Goal: Task Accomplishment & Management: Use online tool/utility

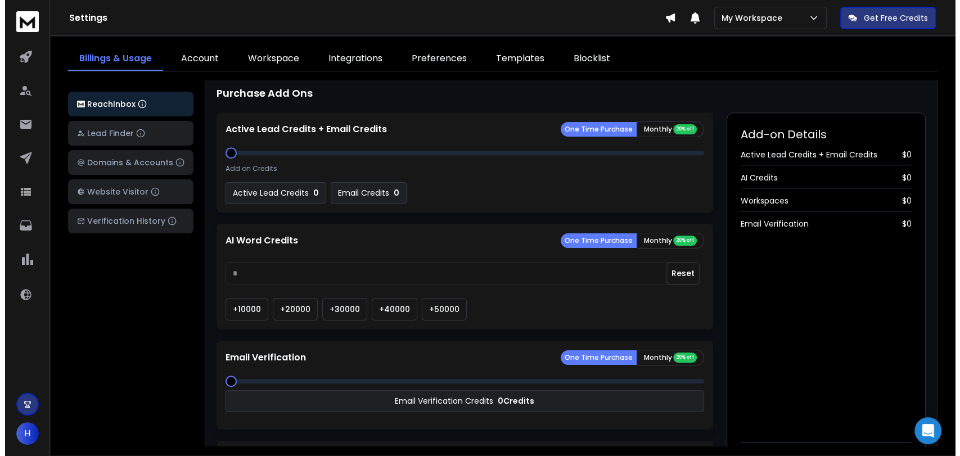
scroll to position [403, 0]
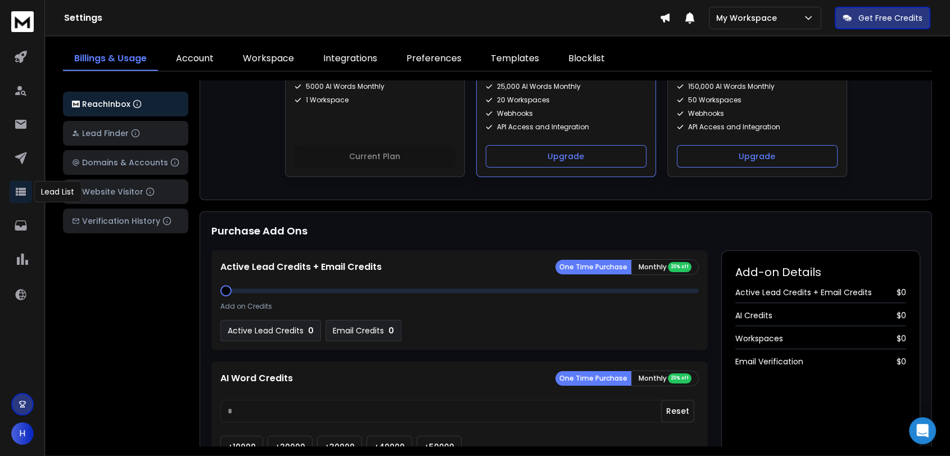
click at [26, 186] on icon at bounding box center [20, 191] width 13 height 13
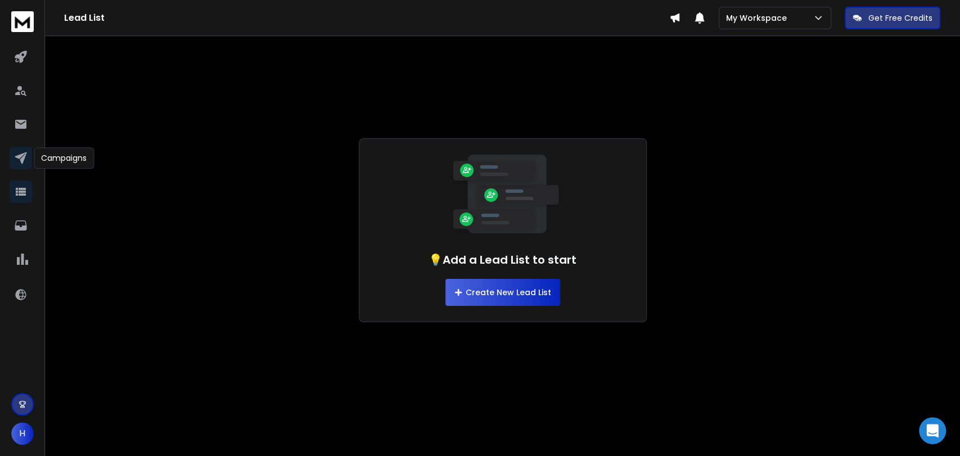
click at [22, 158] on icon at bounding box center [21, 158] width 12 height 12
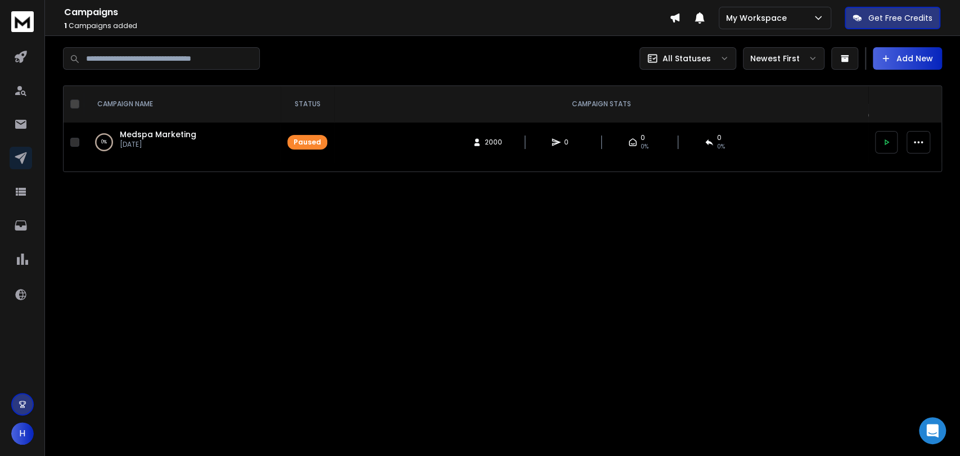
click at [189, 132] on span "Medspa Marketing" at bounding box center [158, 134] width 76 height 11
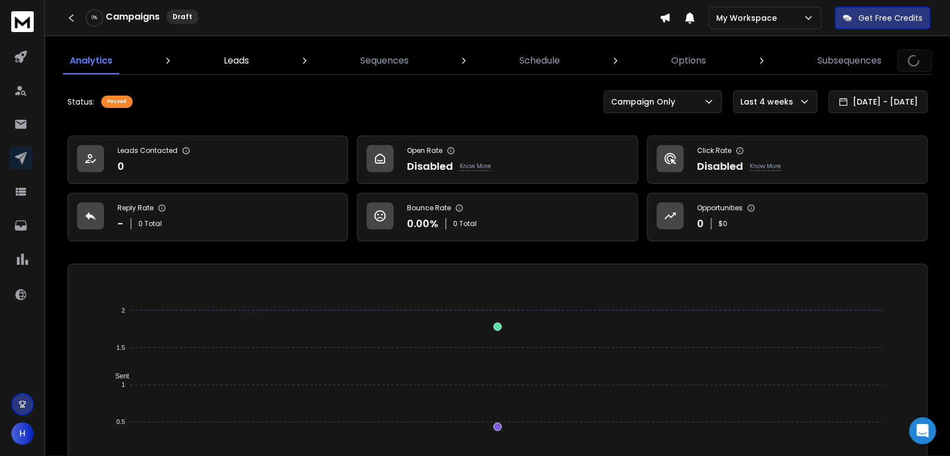
click at [248, 63] on link "Leads" at bounding box center [236, 60] width 39 height 27
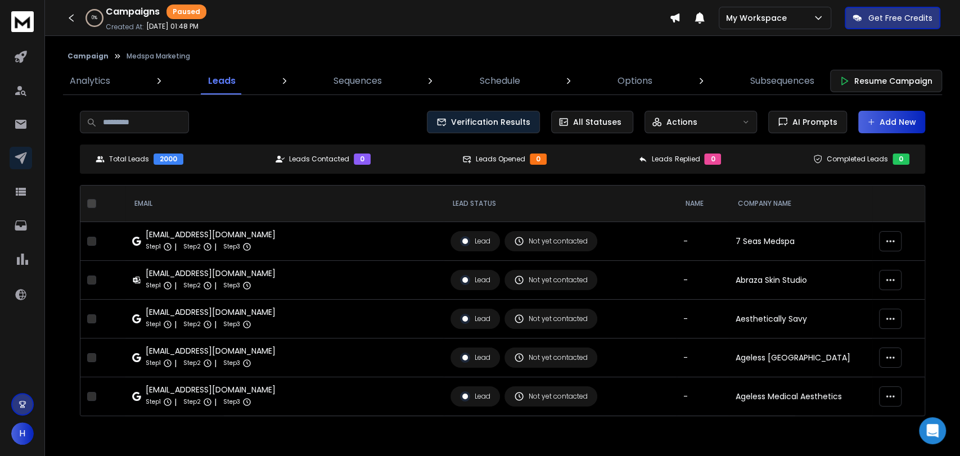
click at [528, 123] on span "Verification Results" at bounding box center [488, 121] width 84 height 11
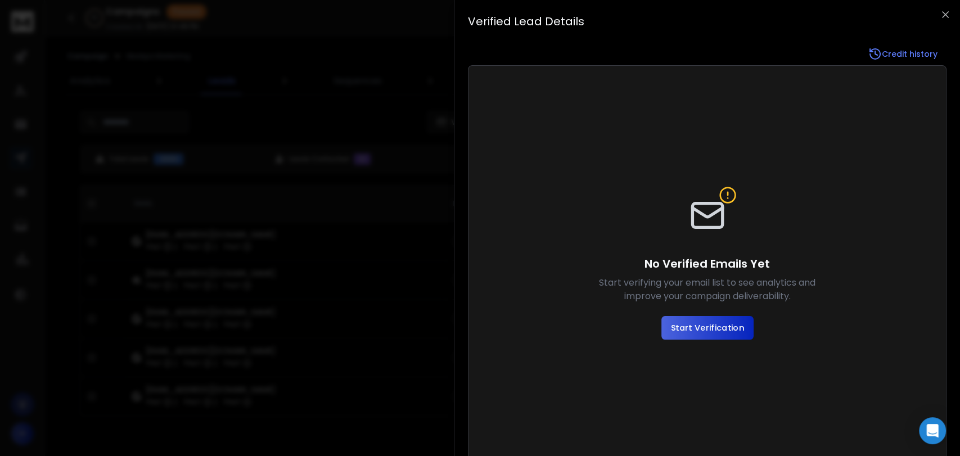
click at [697, 327] on button "Start Verification" at bounding box center [707, 328] width 92 height 24
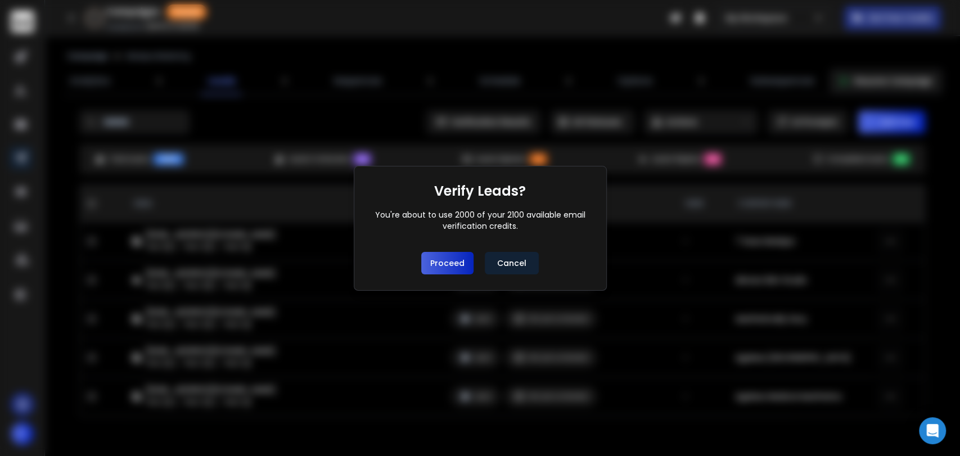
click at [703, 189] on div "Verify Leads? You're about to use 2000 of your 2100 available email verificatio…" at bounding box center [480, 228] width 960 height 147
click at [454, 264] on button "Proceed" at bounding box center [447, 263] width 52 height 22
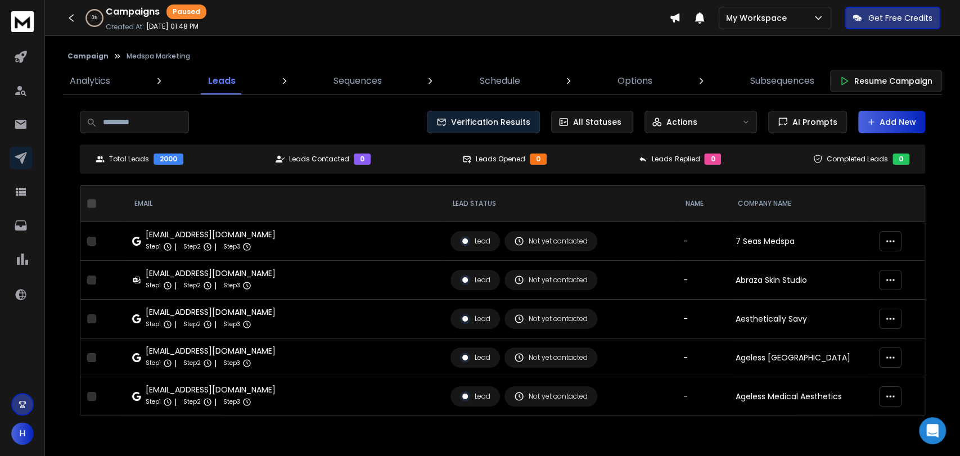
click at [459, 119] on span "Verification Results" at bounding box center [488, 121] width 84 height 11
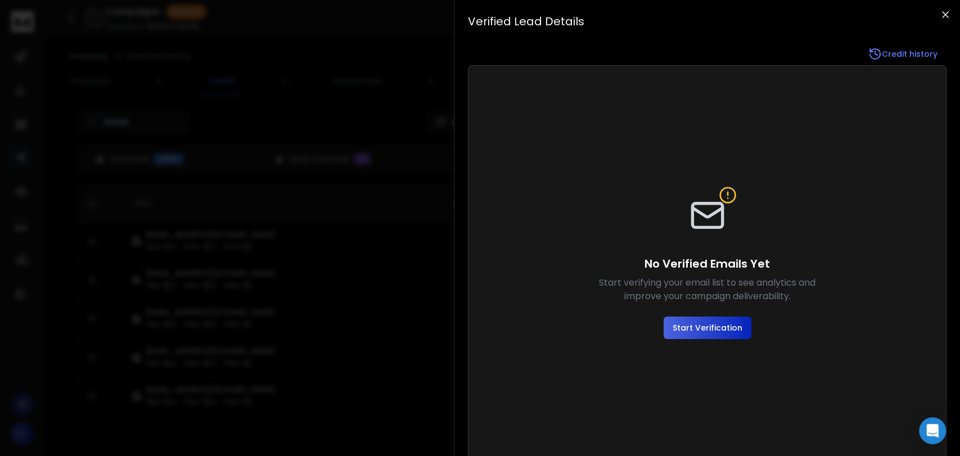
click at [942, 16] on icon "button" at bounding box center [944, 14] width 11 height 11
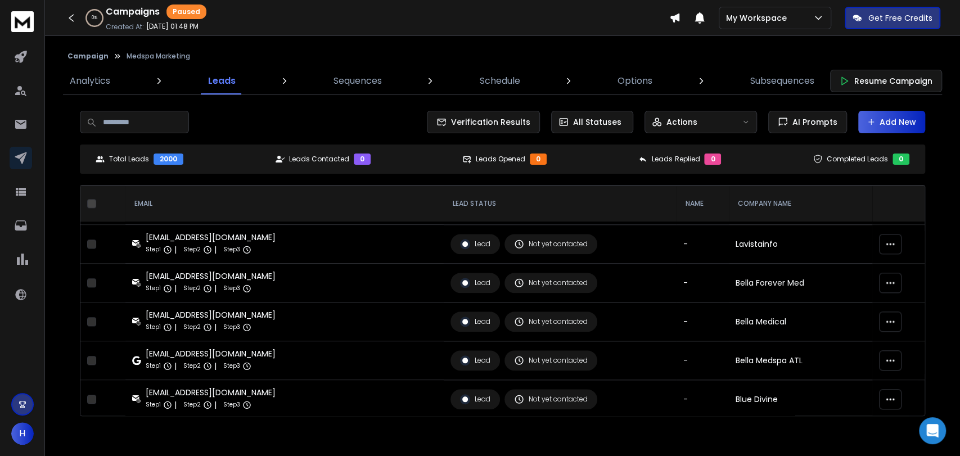
scroll to position [1249, 0]
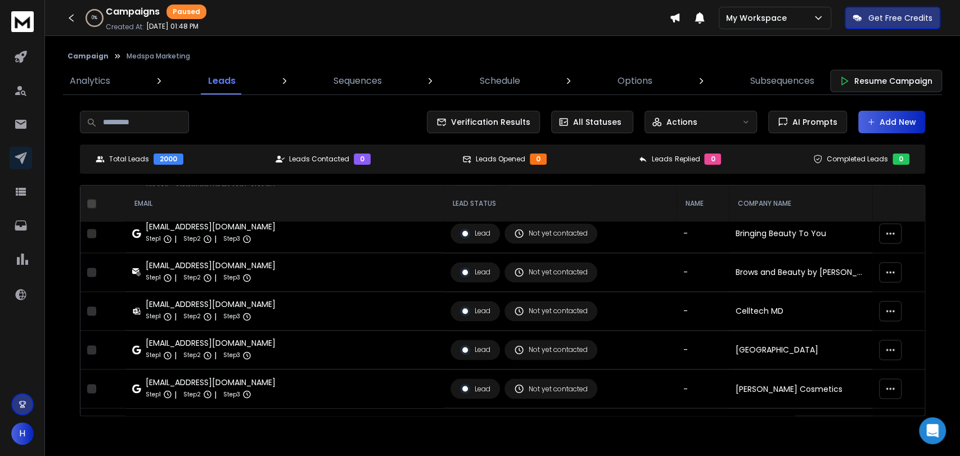
click at [703, 11] on div "My Workspace Get Free Credits" at bounding box center [804, 18] width 271 height 22
click at [703, 20] on icon at bounding box center [699, 17] width 10 height 11
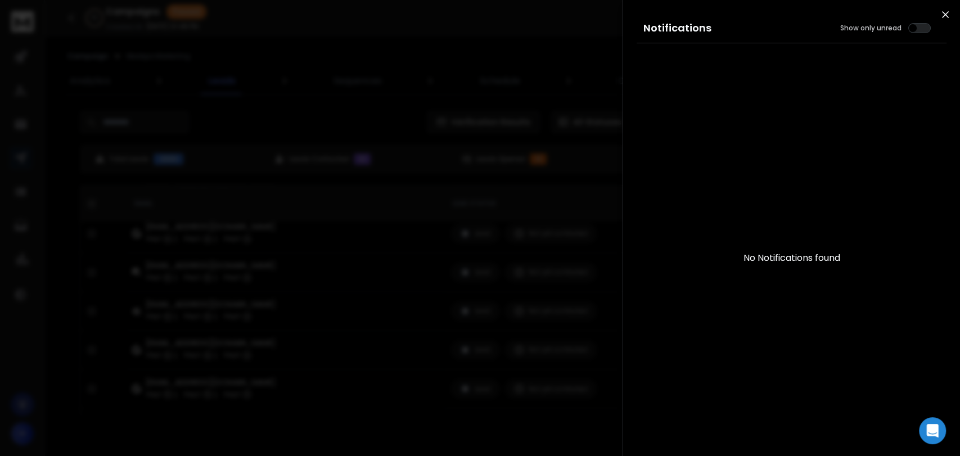
click at [947, 12] on icon "button" at bounding box center [944, 14] width 11 height 11
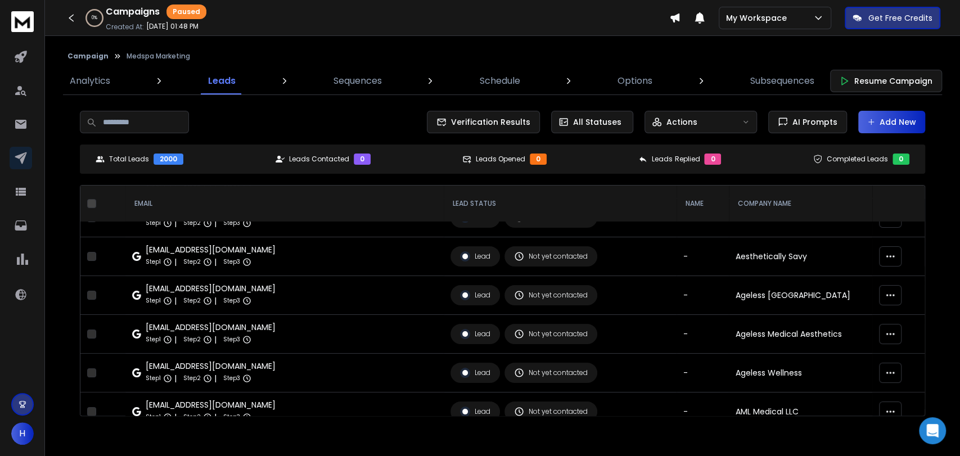
scroll to position [0, 0]
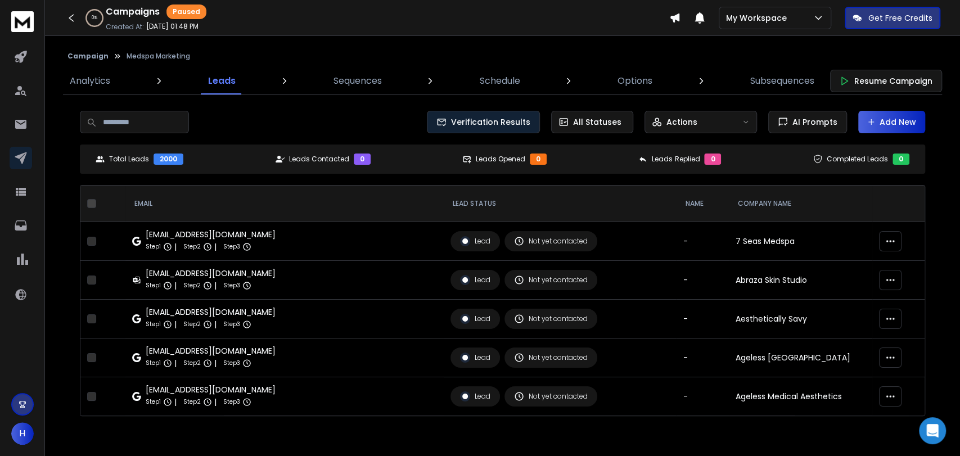
click at [526, 131] on button "Verification Results" at bounding box center [483, 122] width 113 height 22
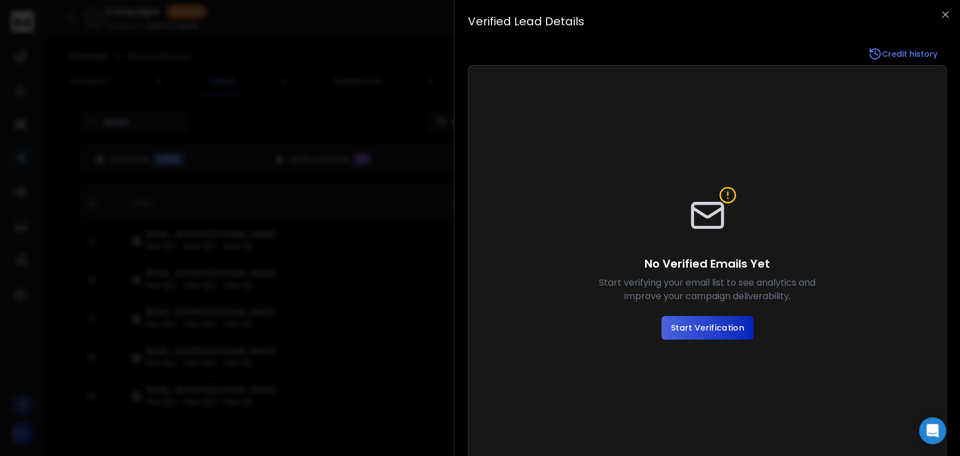
click at [739, 329] on button "Start Verification" at bounding box center [707, 328] width 92 height 24
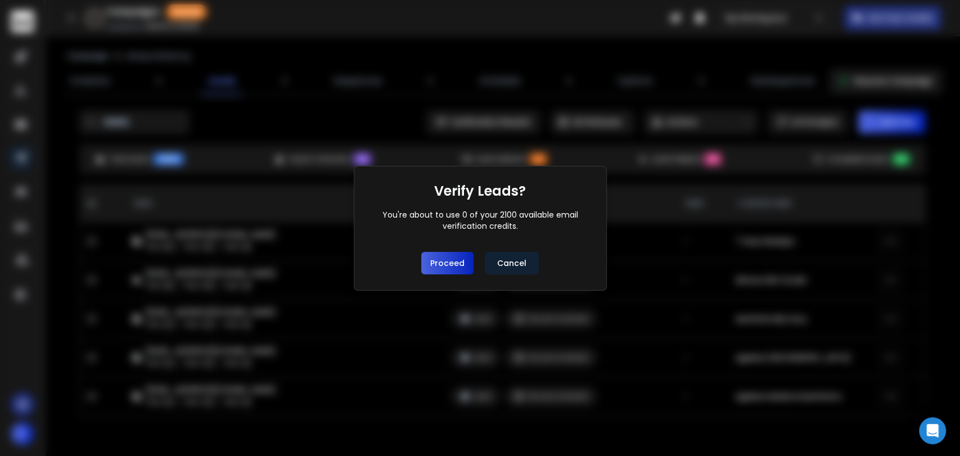
click at [505, 263] on button "Cancel" at bounding box center [512, 263] width 54 height 22
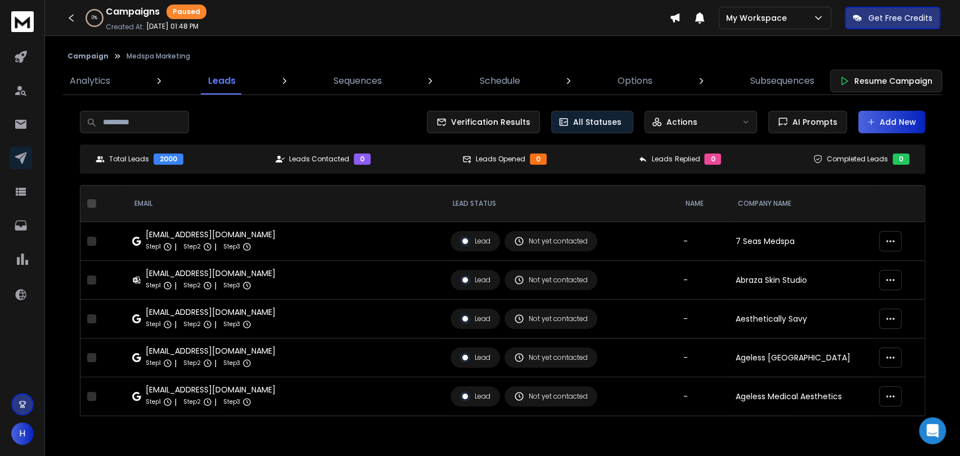
click at [616, 112] on button "All Statuses" at bounding box center [592, 122] width 82 height 22
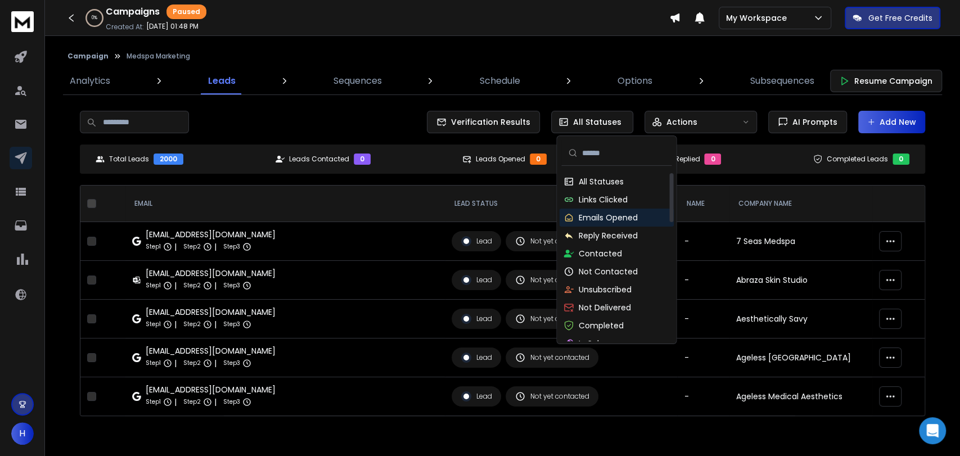
click at [641, 42] on div "Campaign Medspa Marketing Analytics Leads Sequences Schedule Options Subsequenc…" at bounding box center [502, 228] width 915 height 385
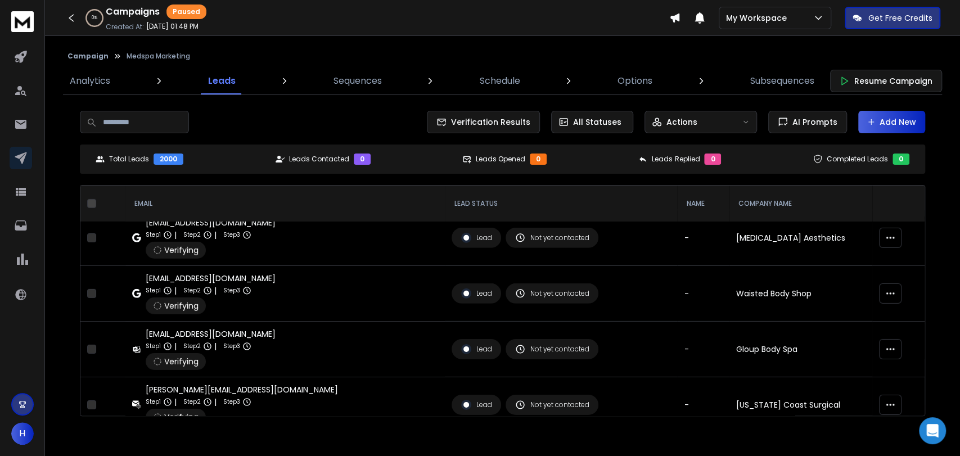
scroll to position [2311, 0]
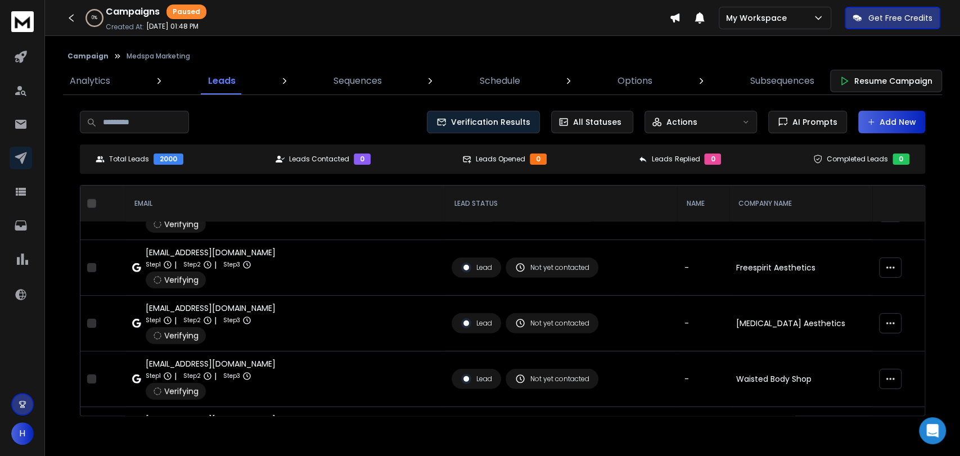
click at [523, 125] on span "Verification Results" at bounding box center [488, 121] width 84 height 11
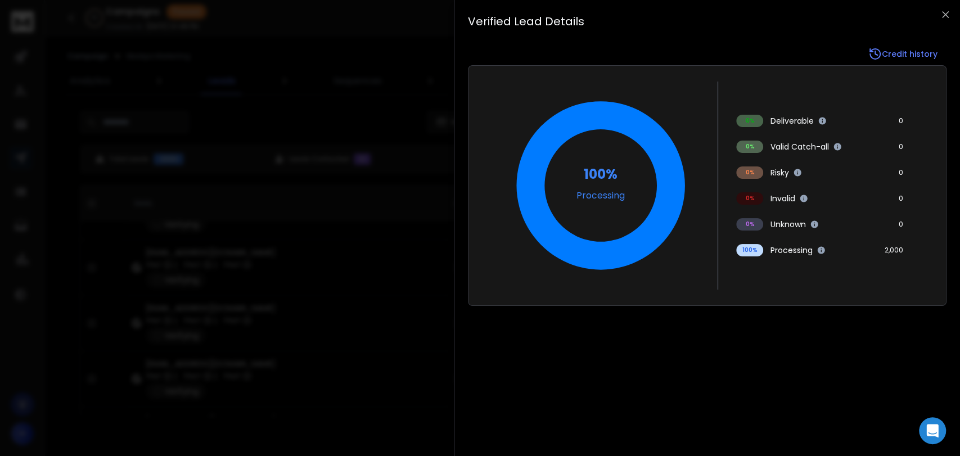
click at [950, 16] on div "Sheet Title Verified Lead Details Credit history 100 % Processing 0 % Deliverab…" at bounding box center [707, 228] width 506 height 456
click at [945, 15] on icon "button" at bounding box center [945, 15] width 6 height 6
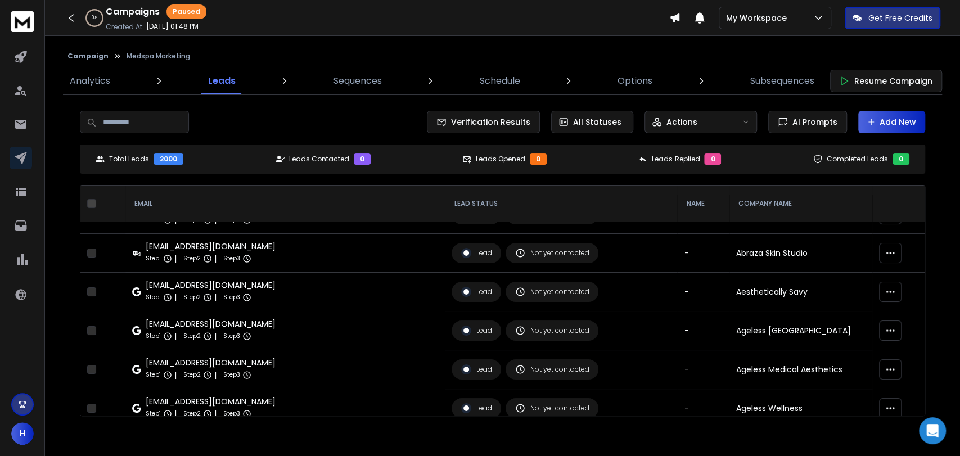
scroll to position [0, 0]
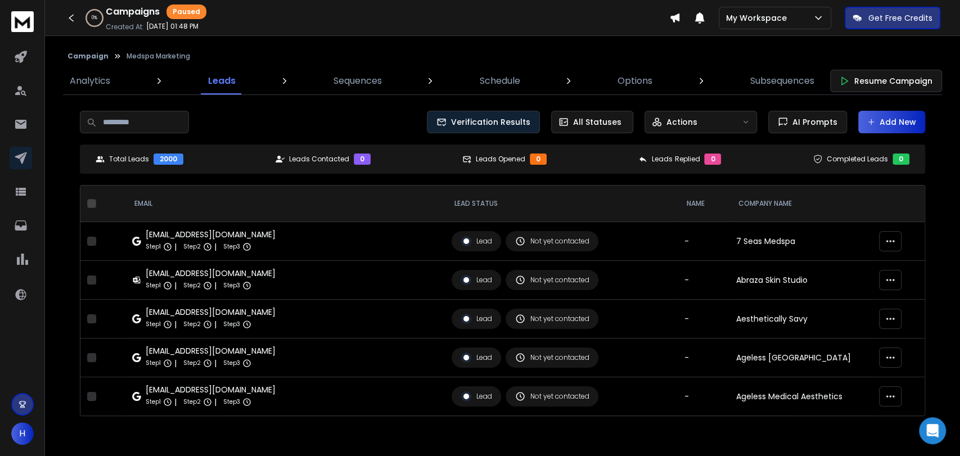
click at [492, 124] on span "Verification Results" at bounding box center [488, 121] width 84 height 11
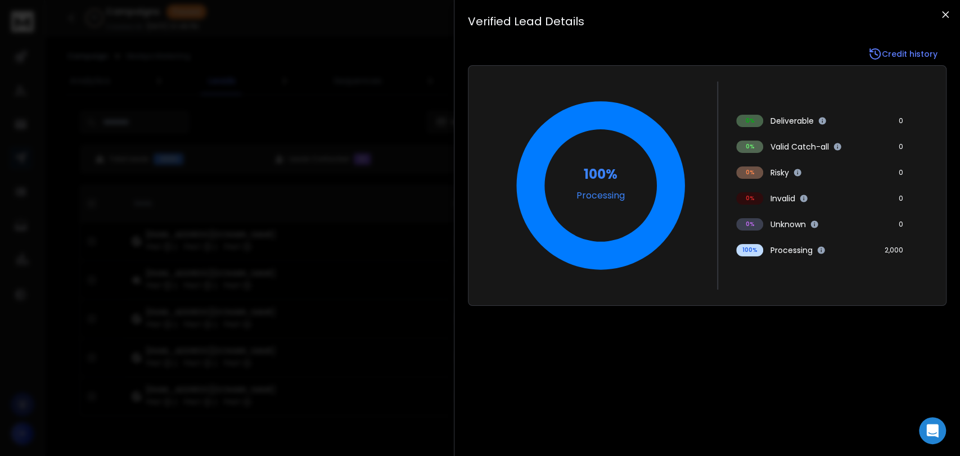
click at [942, 15] on icon "button" at bounding box center [944, 14] width 11 height 11
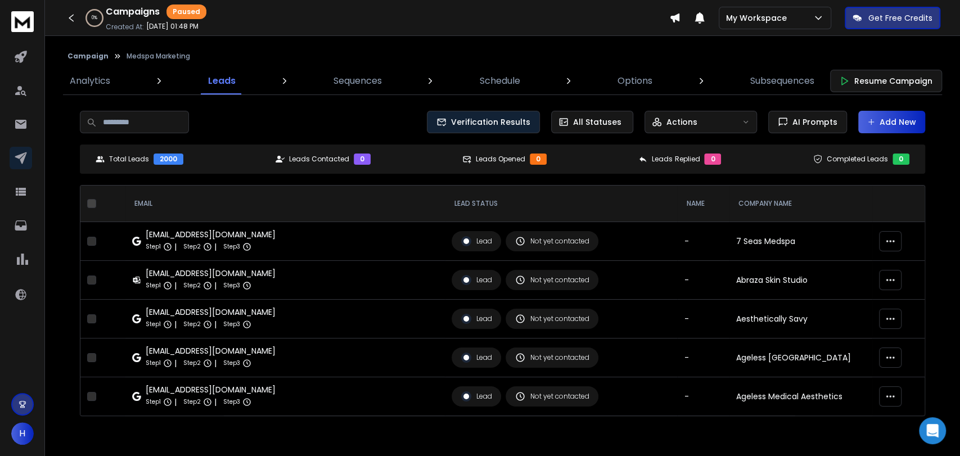
click at [510, 132] on button "Verification Results" at bounding box center [483, 122] width 113 height 22
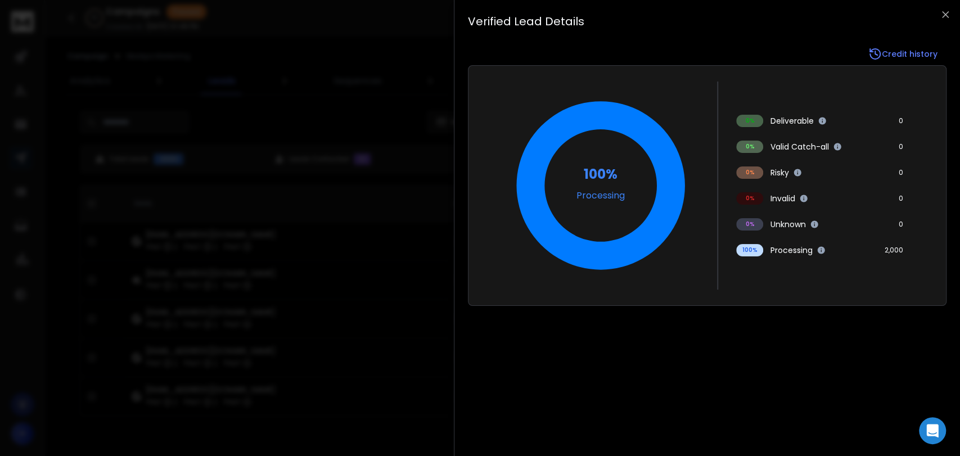
click at [377, 304] on div at bounding box center [480, 228] width 960 height 456
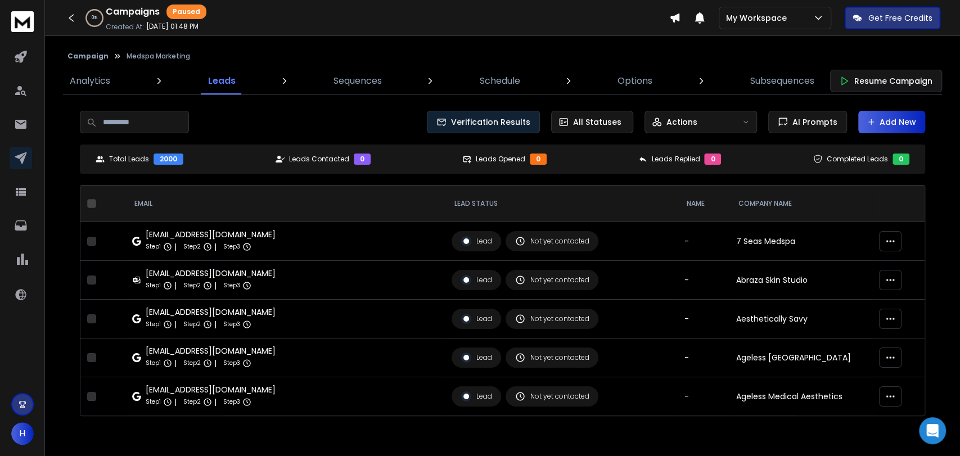
click at [512, 120] on span "Verification Results" at bounding box center [488, 121] width 84 height 11
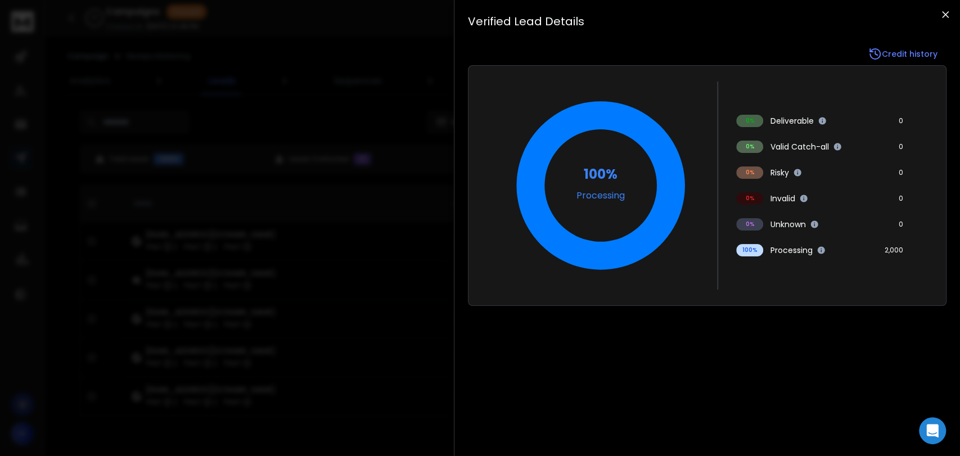
click at [948, 11] on icon "button" at bounding box center [944, 14] width 11 height 11
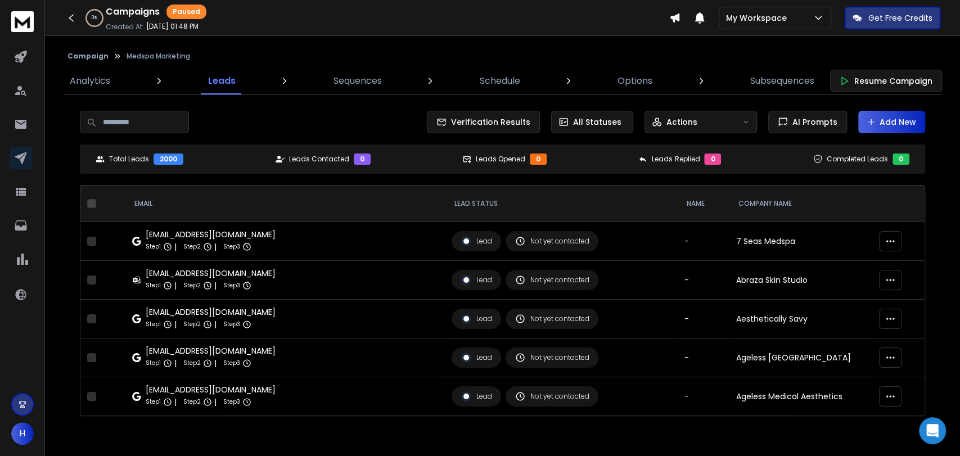
click at [947, 11] on div "0 % Campaigns Paused Created At: [DATE] 01:48 PM My Workspace Get Free Credits" at bounding box center [480, 18] width 960 height 36
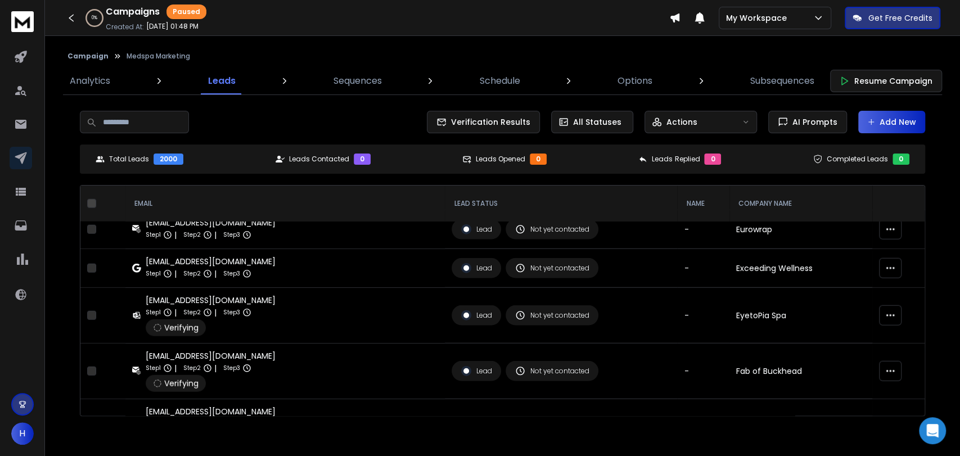
scroll to position [2123, 0]
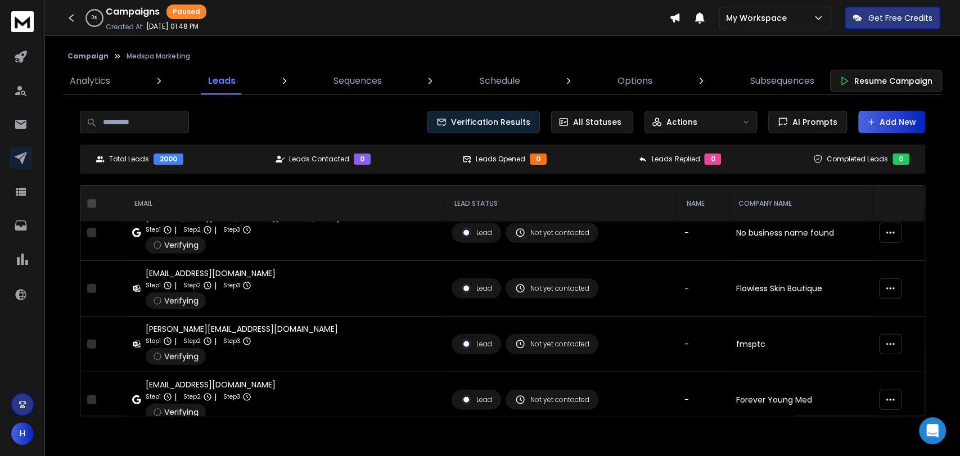
click at [495, 121] on span "Verification Results" at bounding box center [488, 121] width 84 height 11
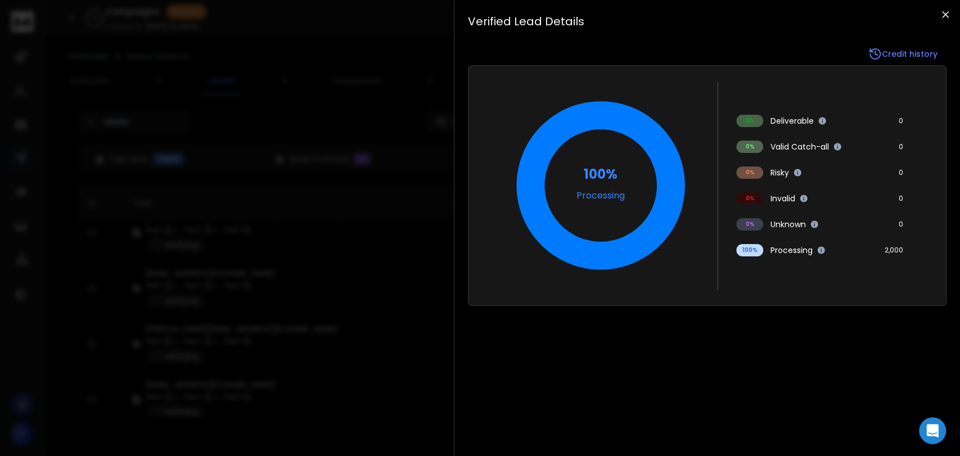
click at [945, 16] on icon "button" at bounding box center [944, 14] width 11 height 11
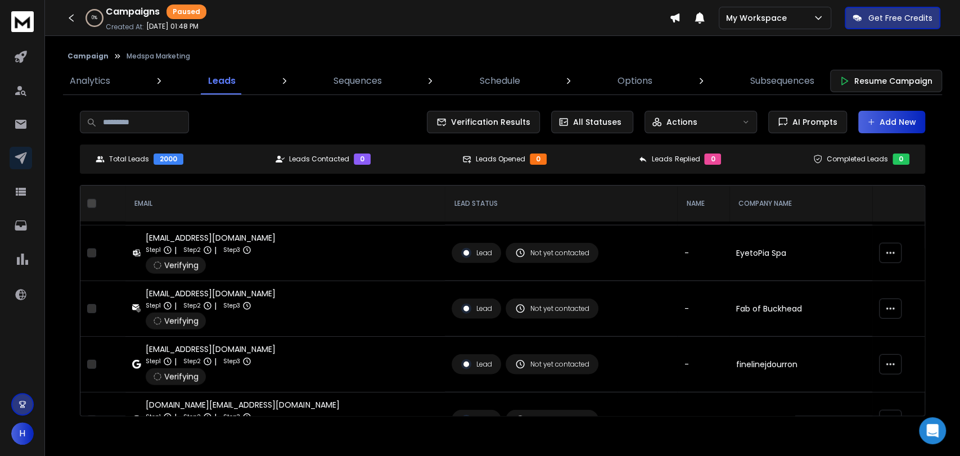
scroll to position [1874, 0]
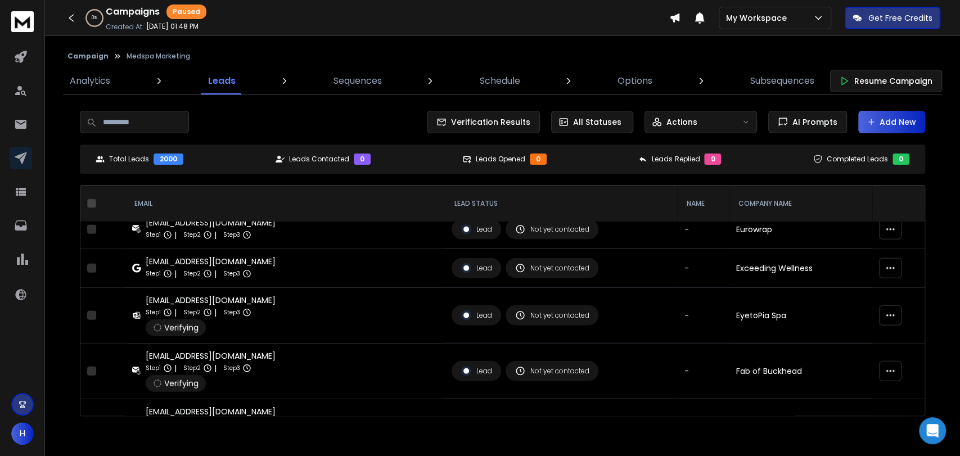
click at [461, 264] on span at bounding box center [466, 268] width 10 height 10
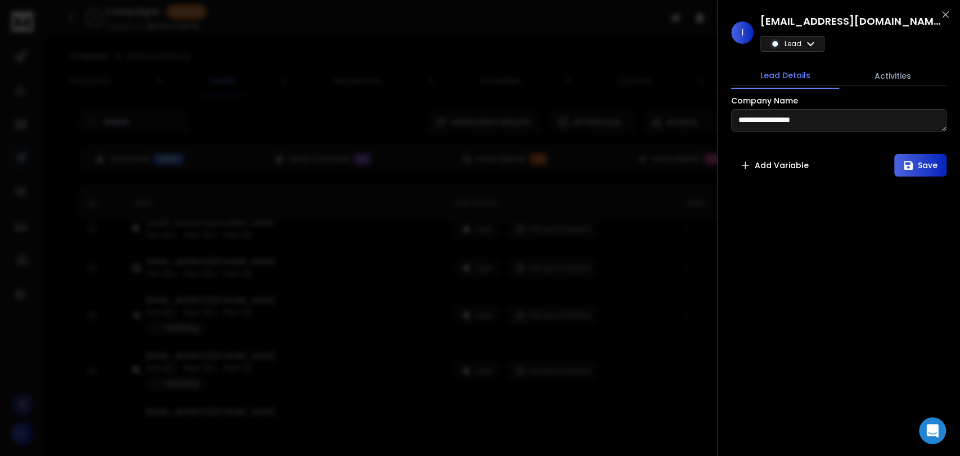
click at [887, 73] on button "Activities" at bounding box center [893, 76] width 108 height 25
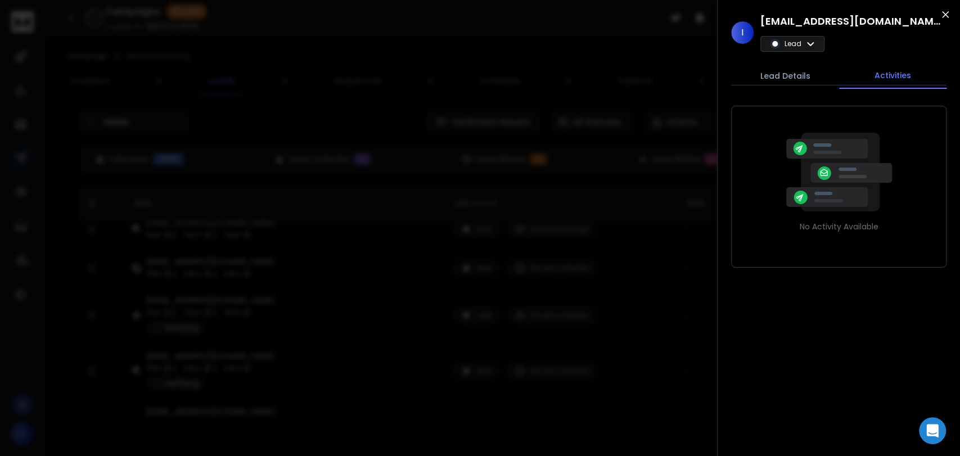
click at [947, 10] on icon "button" at bounding box center [944, 14] width 11 height 11
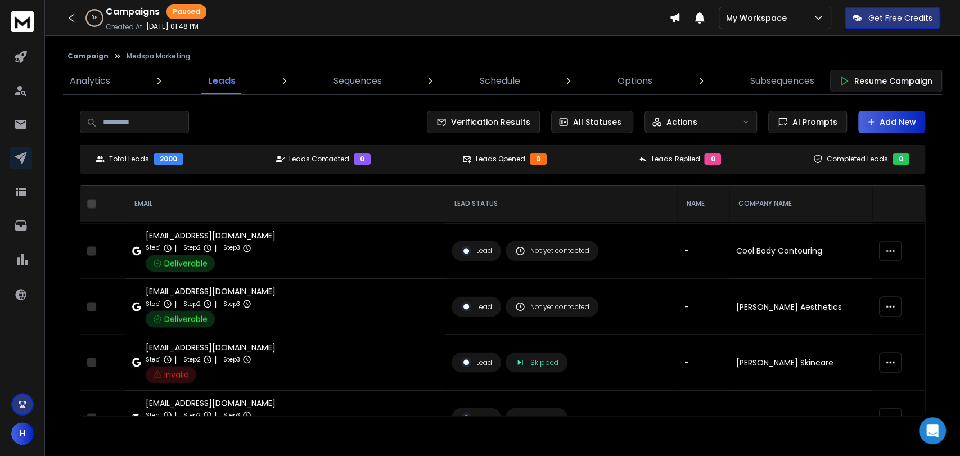
scroll to position [9947, 0]
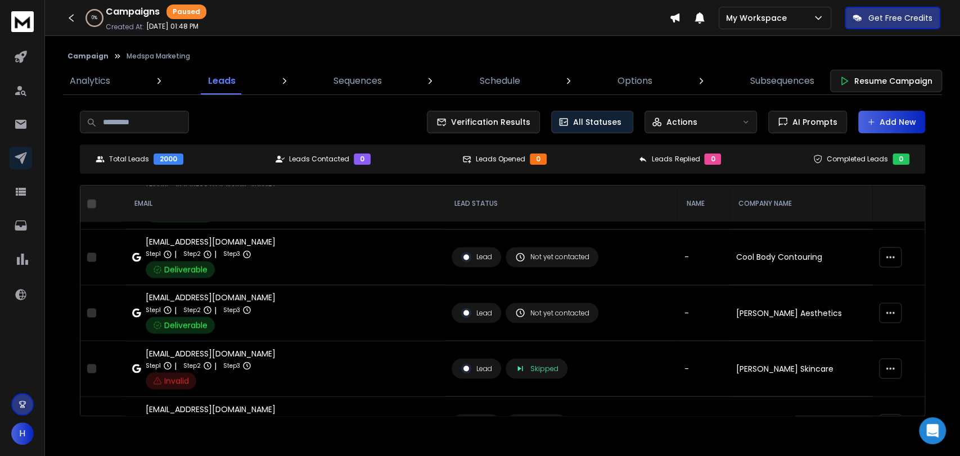
click at [613, 117] on p "All Statuses" at bounding box center [597, 121] width 48 height 11
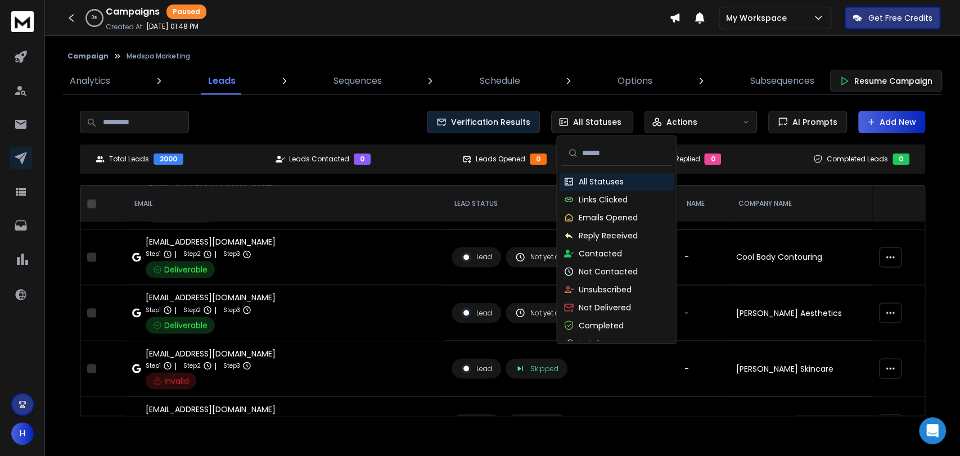
click at [483, 123] on span "Verification Results" at bounding box center [488, 121] width 84 height 11
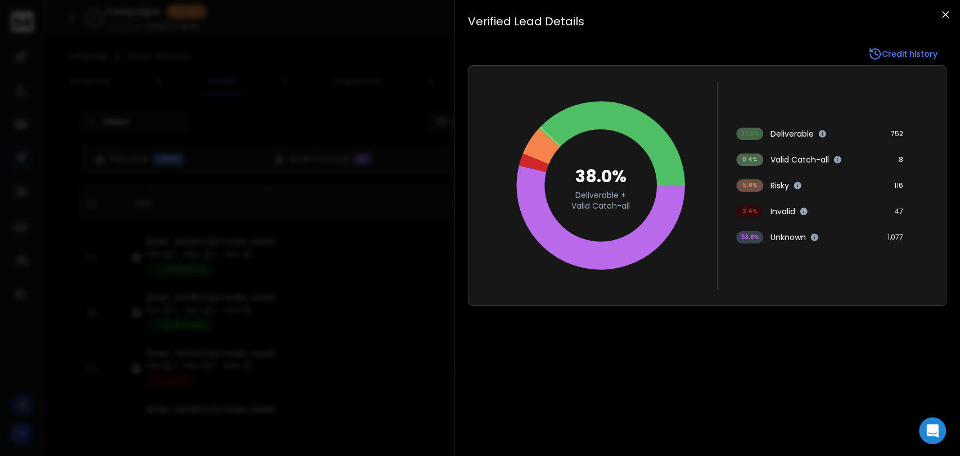
click at [947, 15] on icon "button" at bounding box center [944, 14] width 11 height 11
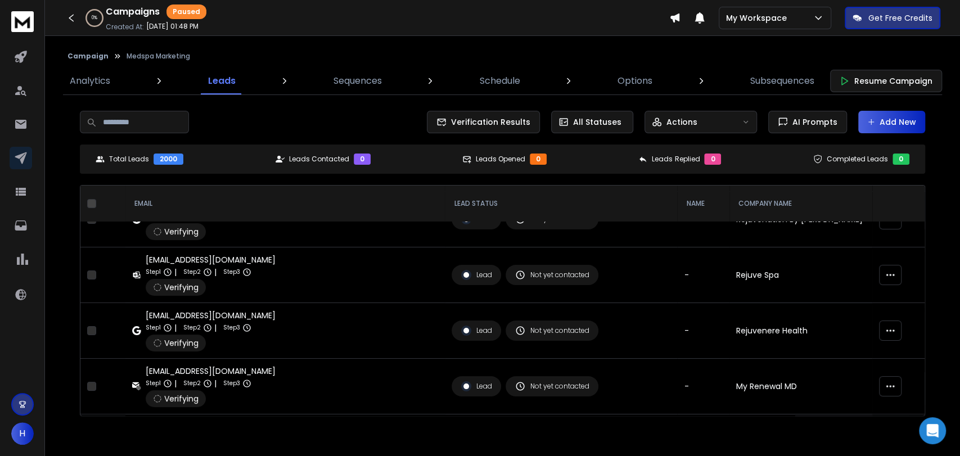
scroll to position [5806, 0]
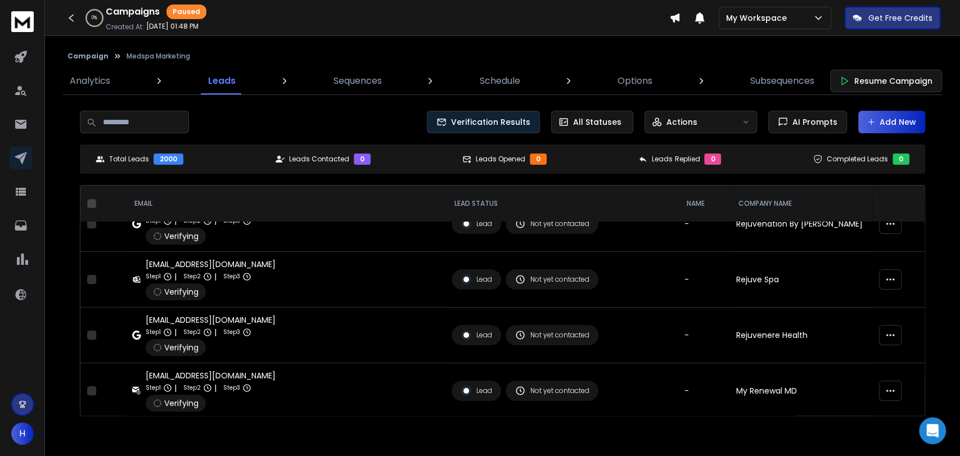
click at [503, 125] on span "Verification Results" at bounding box center [488, 121] width 84 height 11
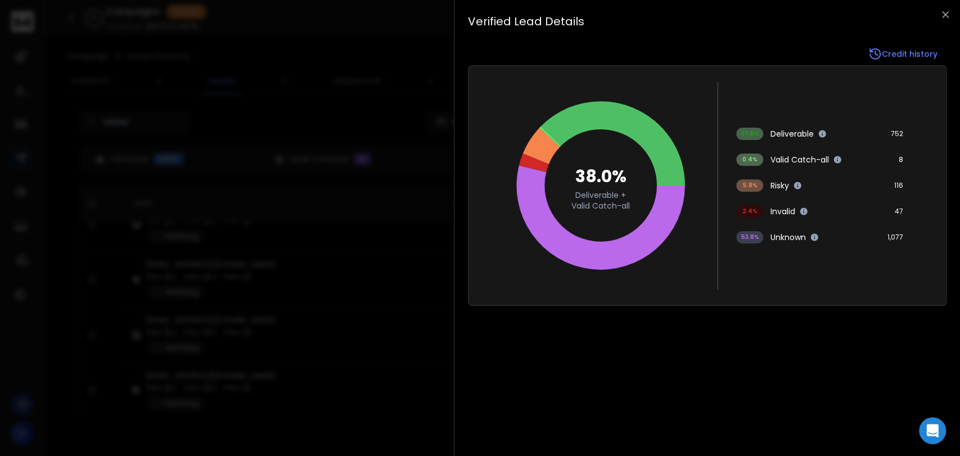
click at [568, 441] on div "Sheet Title Verified Lead Details Credit history 38.0 % Deliverable + Valid Cat…" at bounding box center [707, 228] width 506 height 456
click at [946, 9] on icon "button" at bounding box center [944, 14] width 11 height 11
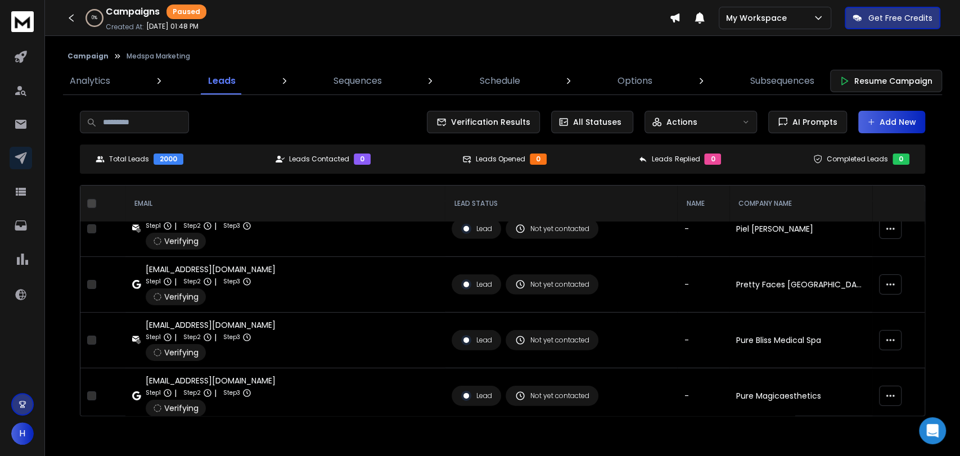
scroll to position [5244, 0]
click at [510, 124] on span "Verification Results" at bounding box center [488, 121] width 84 height 11
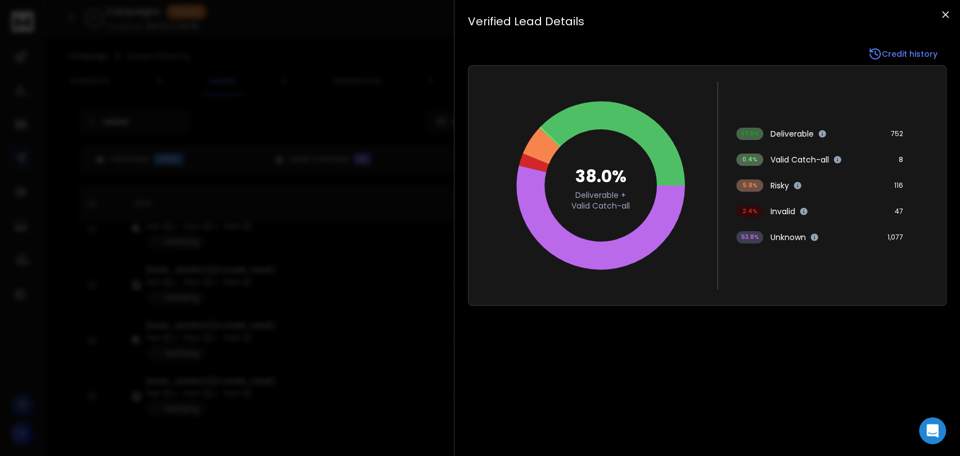
click at [948, 12] on icon "button" at bounding box center [944, 14] width 11 height 11
